Goal: Task Accomplishment & Management: Manage account settings

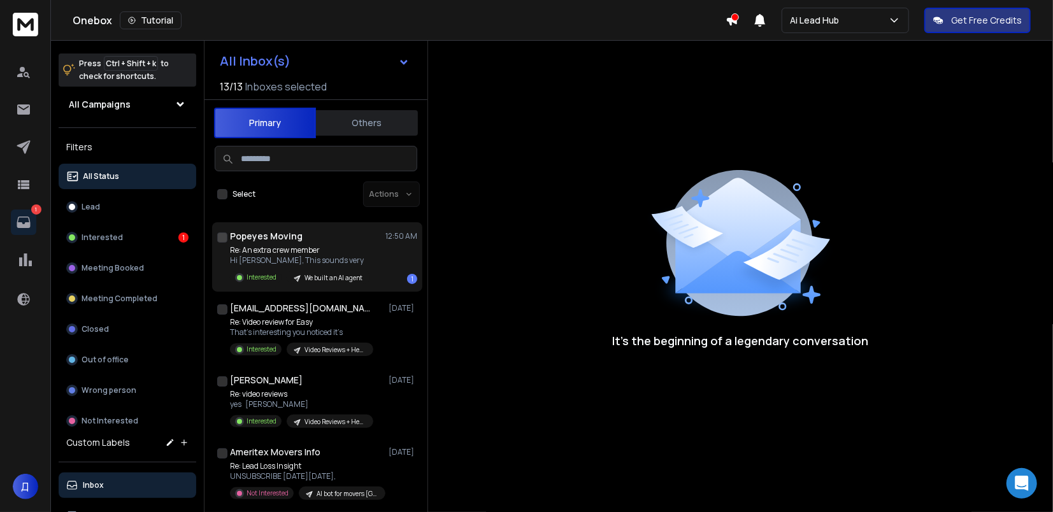
click at [269, 251] on p "Re: An extra crew member" at bounding box center [300, 250] width 140 height 10
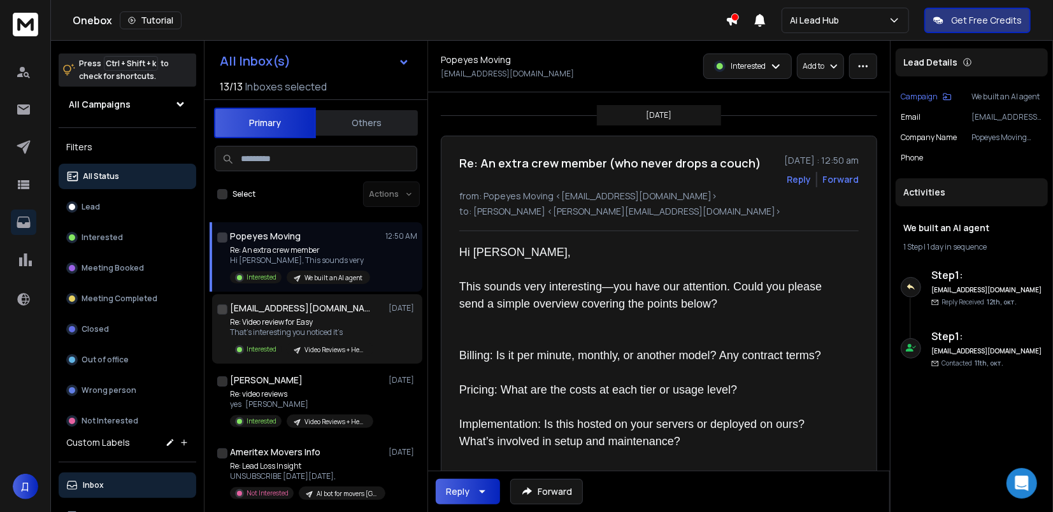
click at [357, 323] on p "Re: Video review for Easy" at bounding box center [301, 322] width 143 height 10
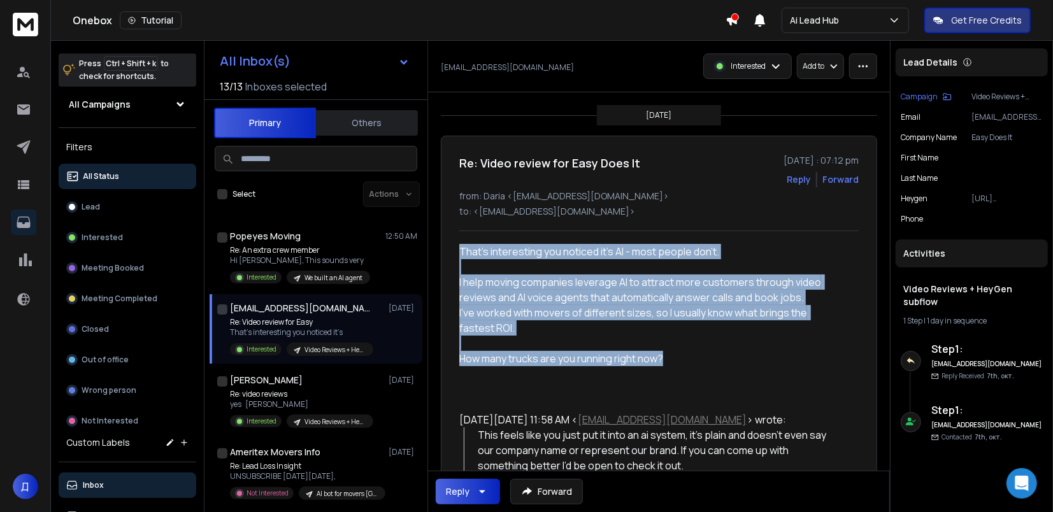
drag, startPoint x: 699, startPoint y: 355, endPoint x: 441, endPoint y: 245, distance: 280.8
click at [441, 245] on div "Re: Video review for Easy Does It [DATE] : 07:12 pm Reply Forward from: [PERSON…" at bounding box center [659, 510] width 436 height 748
drag, startPoint x: 492, startPoint y: 303, endPoint x: 487, endPoint y: 308, distance: 6.8
click at [492, 303] on div "I help moving companies leverage AI to attract more customers through video rev…" at bounding box center [645, 290] width 372 height 31
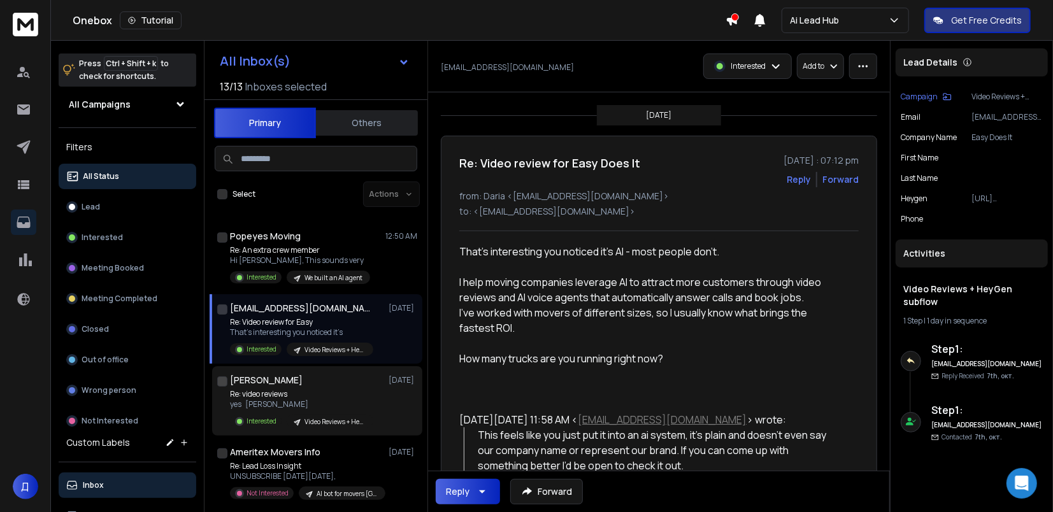
click at [358, 383] on div "[PERSON_NAME] [DATE]" at bounding box center [323, 380] width 187 height 13
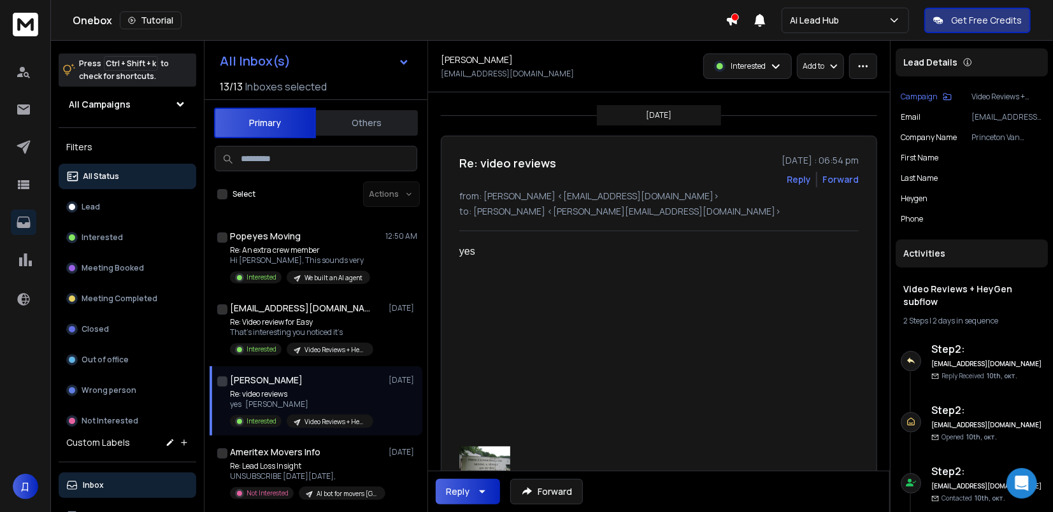
click at [754, 82] on div "[PERSON_NAME] [PERSON_NAME] [EMAIL_ADDRESS][DOMAIN_NAME] Interested Add to Inte…" at bounding box center [659, 67] width 462 height 52
click at [753, 77] on div "Interested" at bounding box center [747, 66] width 87 height 24
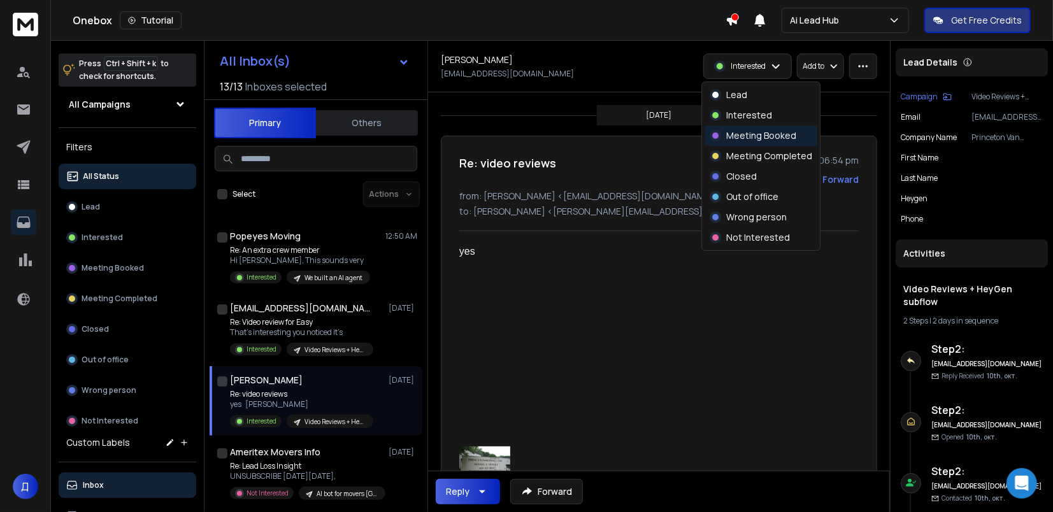
click at [751, 136] on p "Meeting Booked" at bounding box center [761, 135] width 70 height 13
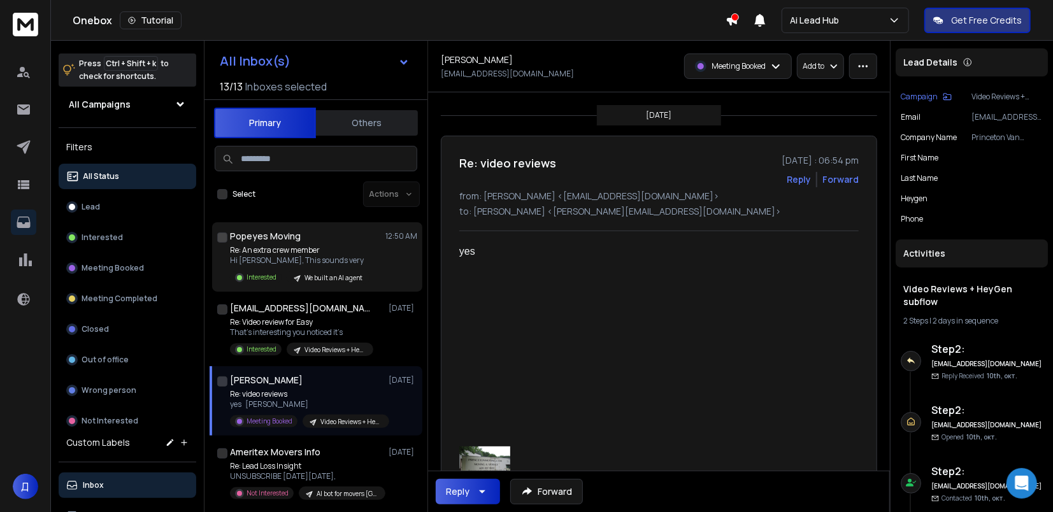
click at [345, 248] on p "Re: An extra crew member" at bounding box center [300, 250] width 140 height 10
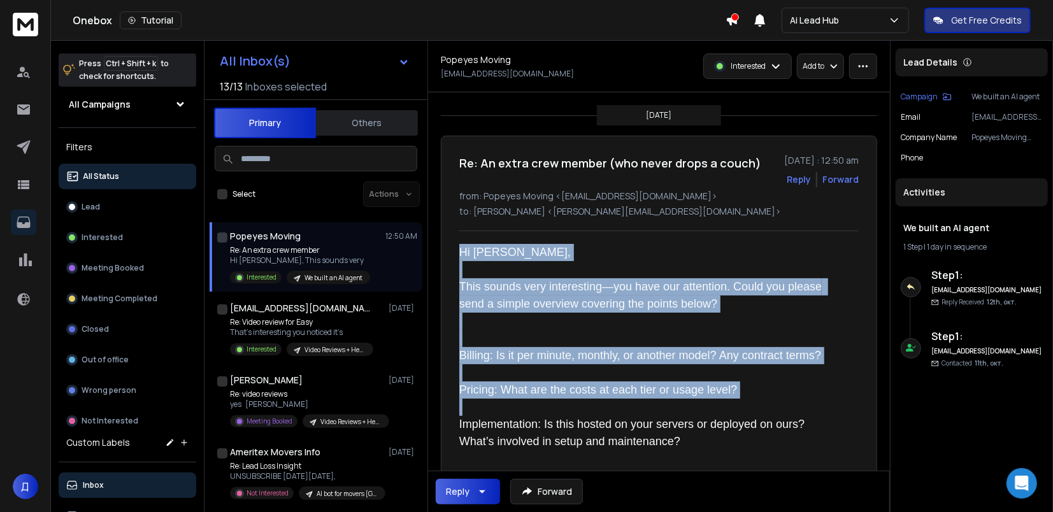
drag, startPoint x: 457, startPoint y: 251, endPoint x: 733, endPoint y: 454, distance: 342.2
drag, startPoint x: 624, startPoint y: 392, endPoint x: 462, endPoint y: 255, distance: 212.4
click at [462, 255] on div "Hi [PERSON_NAME], This sounds very interesting—you have our attention. Could yo…" at bounding box center [645, 459] width 372 height 430
copy div "Hi [PERSON_NAME], This sounds very interesting—you have our attention. Could yo…"
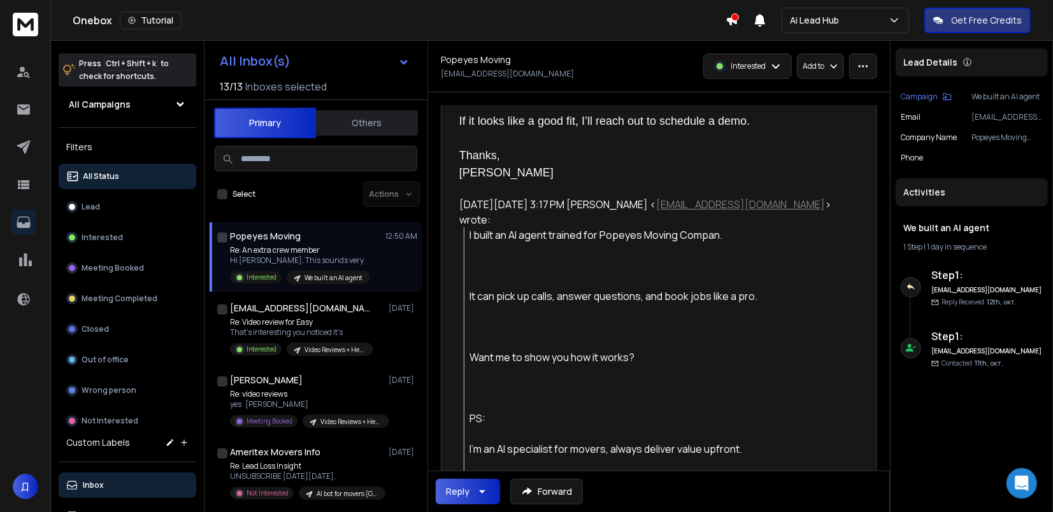
scroll to position [495, 0]
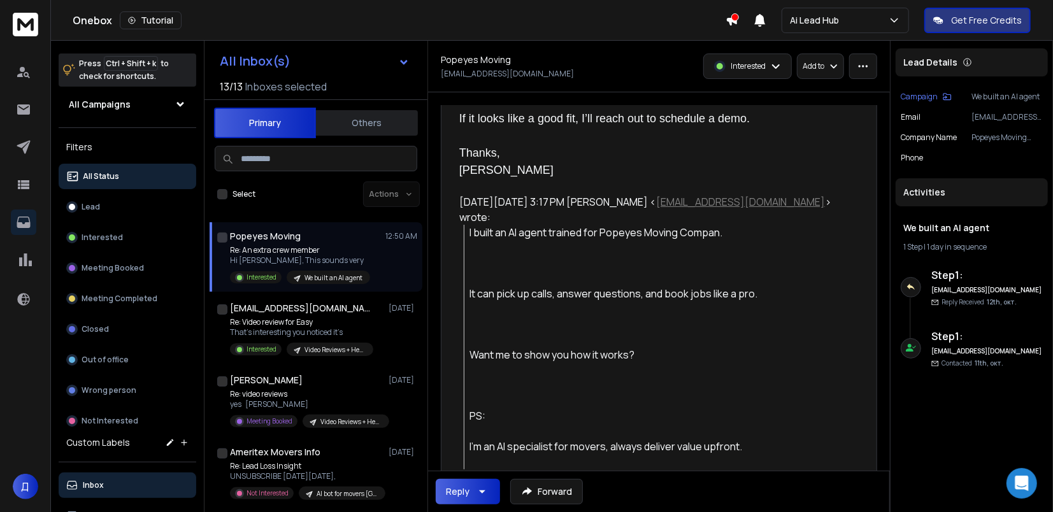
click at [566, 289] on blockquote "I built an AI agent trained for Popeyes Moving Compan. It can pick up calls, an…" at bounding box center [648, 347] width 368 height 245
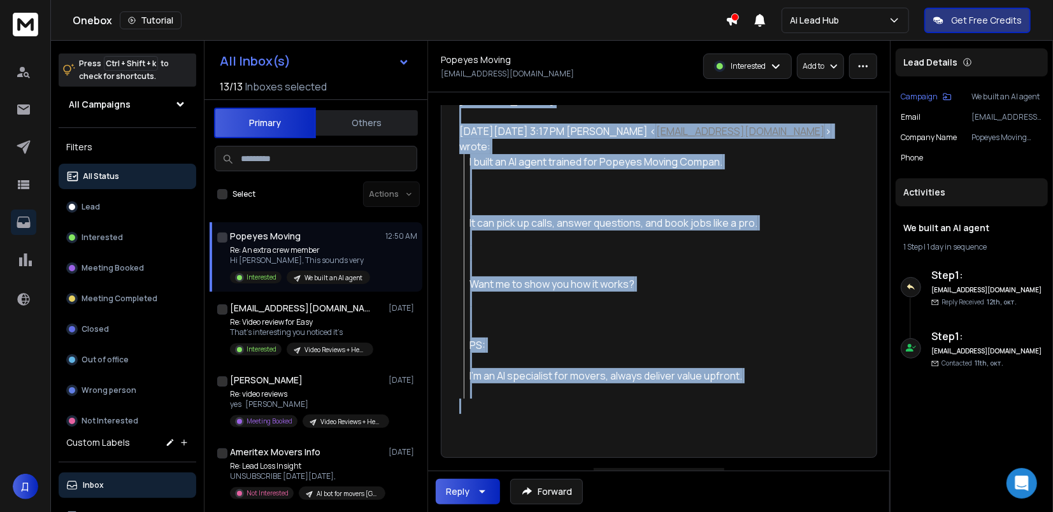
scroll to position [600, 0]
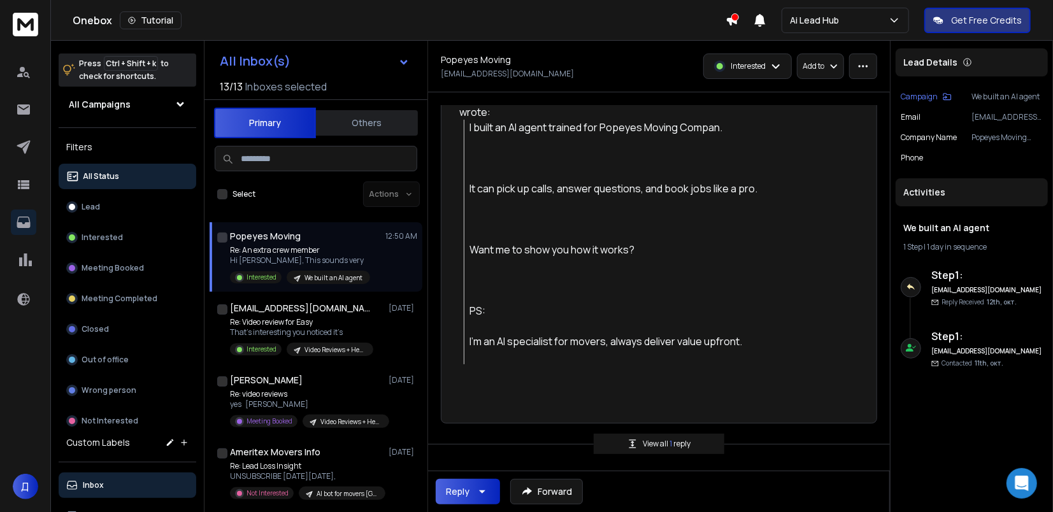
drag, startPoint x: 459, startPoint y: 255, endPoint x: 671, endPoint y: 348, distance: 232.2
click at [678, 387] on div "Hi [PERSON_NAME], This sounds very interesting—you have our attention. Could yo…" at bounding box center [650, 24] width 382 height 761
copy div "Hi [PERSON_NAME], This sounds very interesting—you have our attention. Could yo…"
click at [568, 213] on blockquote "I built an AI agent trained for Popeyes Moving Compan. It can pick up calls, an…" at bounding box center [648, 242] width 368 height 245
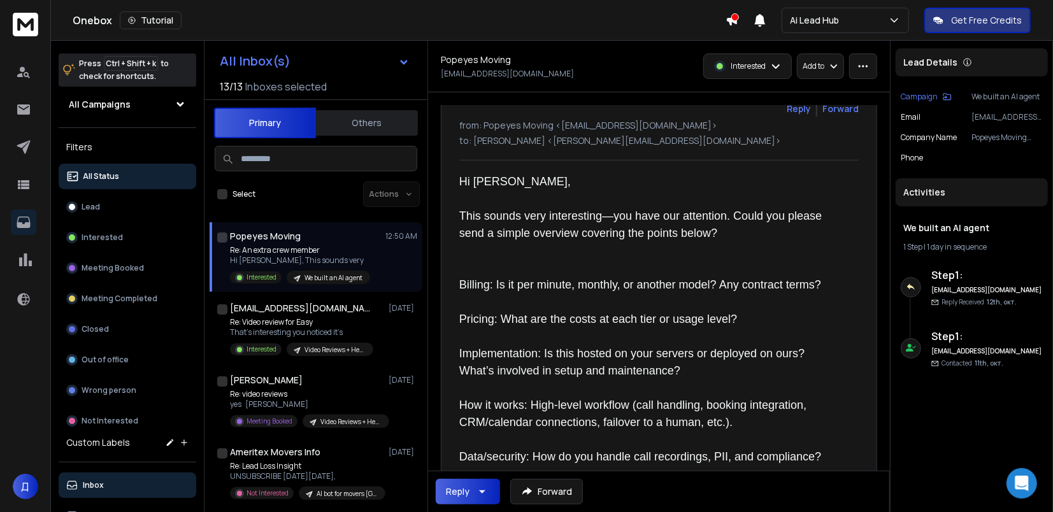
scroll to position [141, 0]
